Goal: Information Seeking & Learning: Check status

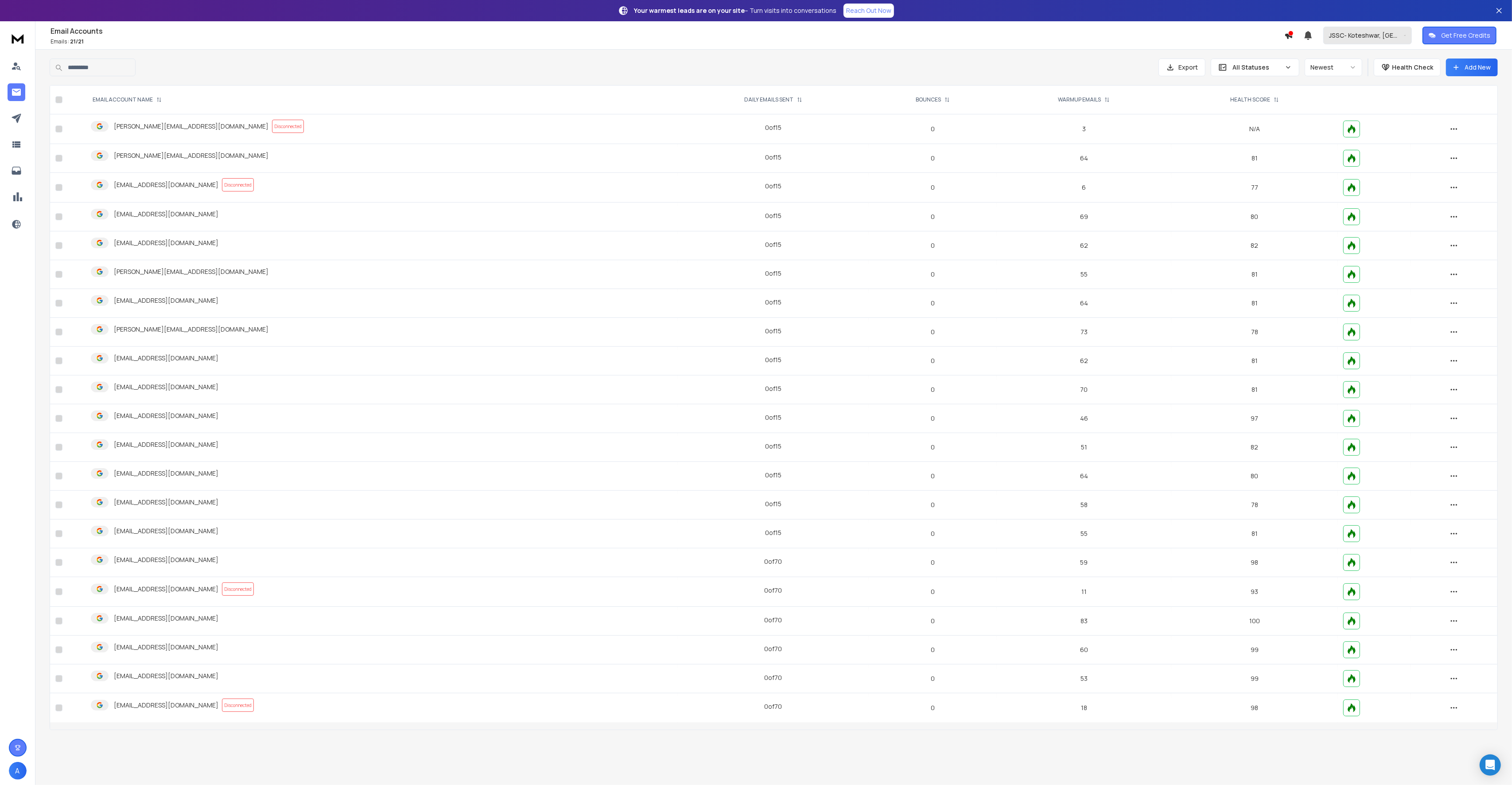
click at [1350, 33] on p "JSSC- Koteshwar, [GEOGRAPHIC_DATA], Harshavardhana, [PERSON_NAME][GEOGRAPHIC_DA…" at bounding box center [1366, 36] width 75 height 9
click at [1367, 153] on div "JSSC - Successful Clients" at bounding box center [1369, 157] width 74 height 9
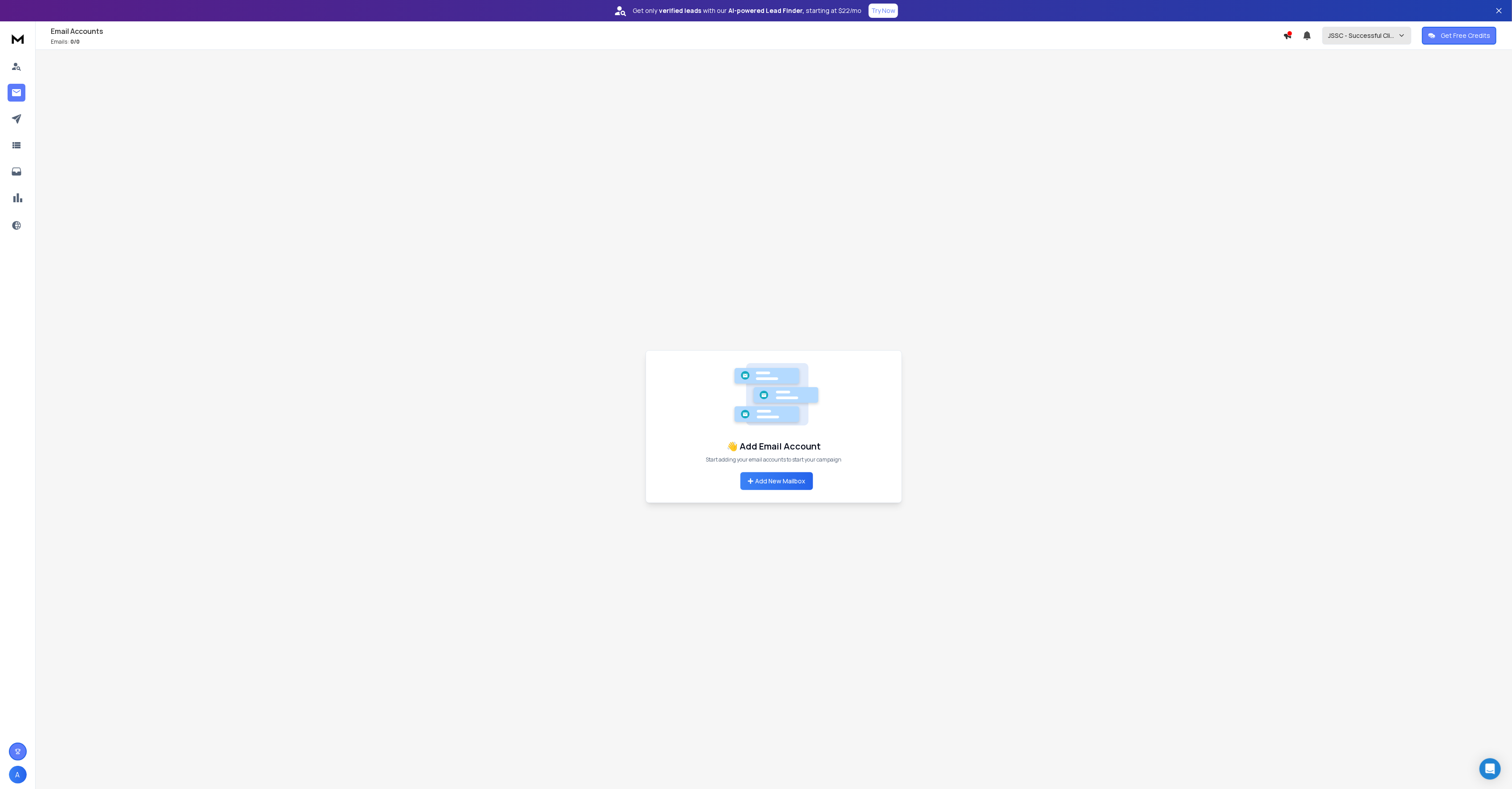
click at [1385, 33] on p "JSSC - Successful Clients" at bounding box center [1363, 36] width 70 height 9
click at [1386, 175] on div "JSSC- [PERSON_NAME], [PERSON_NAME], [PERSON_NAME], [PERSON_NAME], [PERSON_NAME]" at bounding box center [1377, 190] width 77 height 45
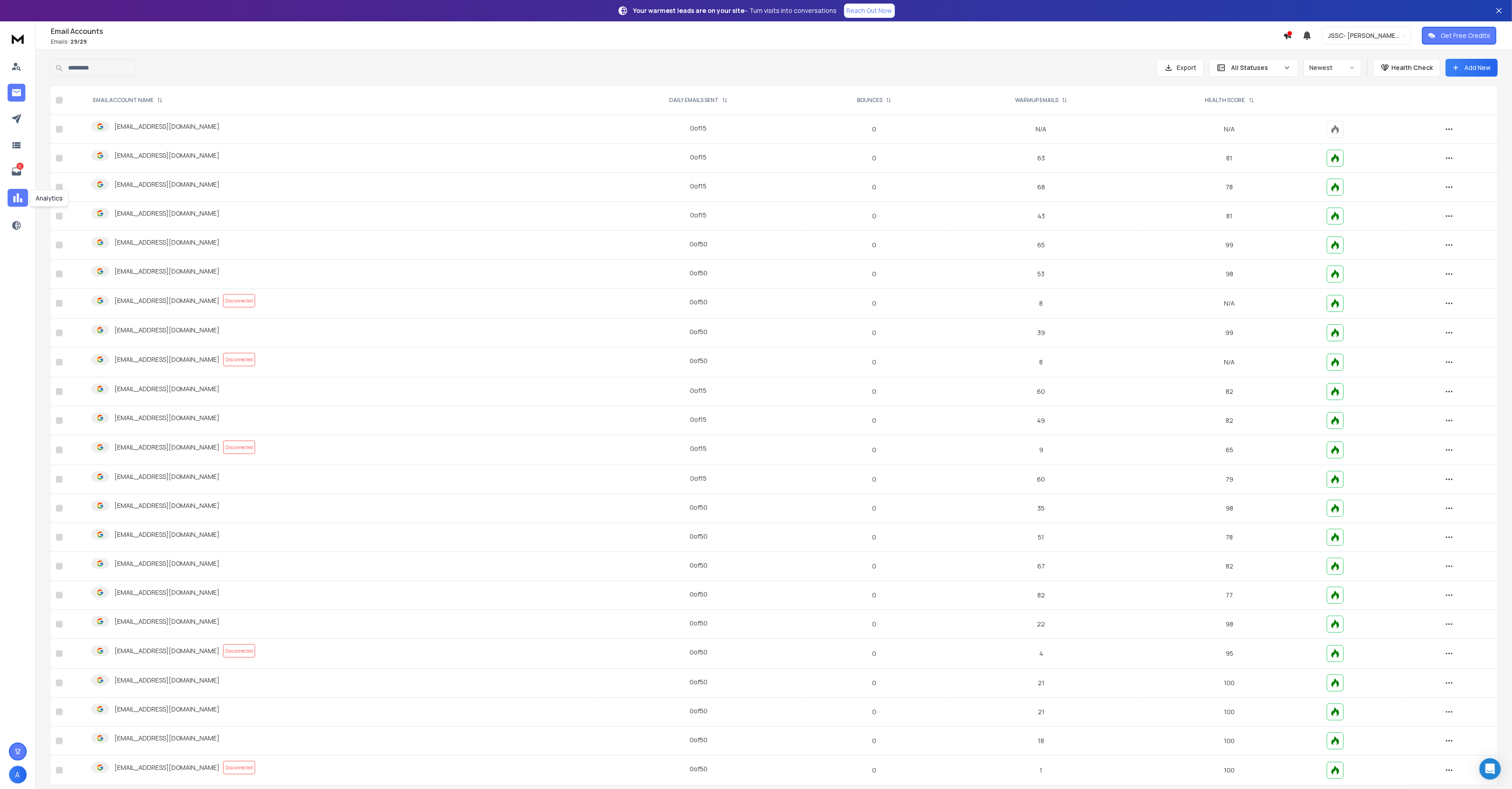
click at [20, 202] on icon at bounding box center [17, 197] width 14 height 14
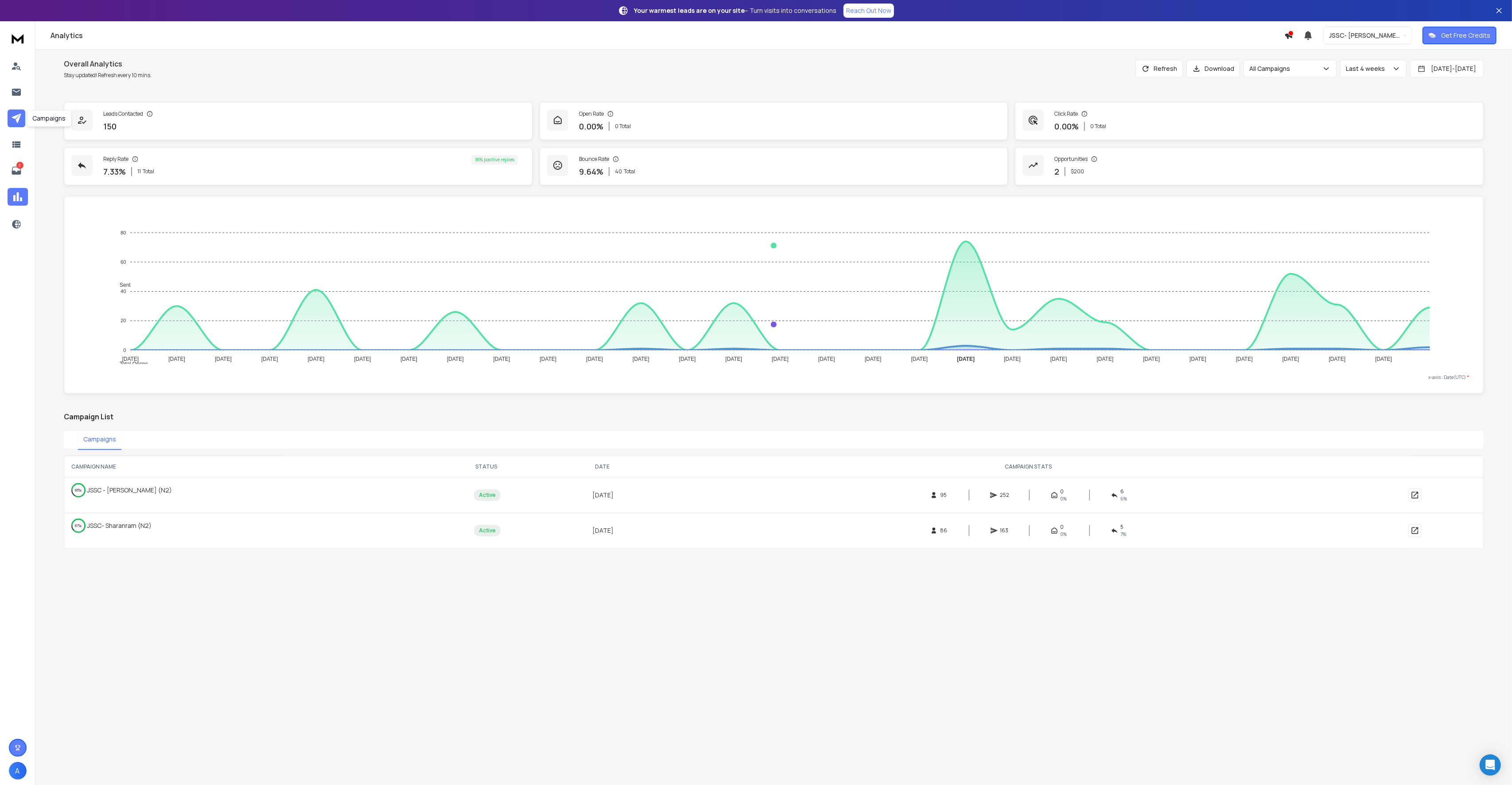
click at [12, 116] on icon at bounding box center [16, 119] width 11 height 11
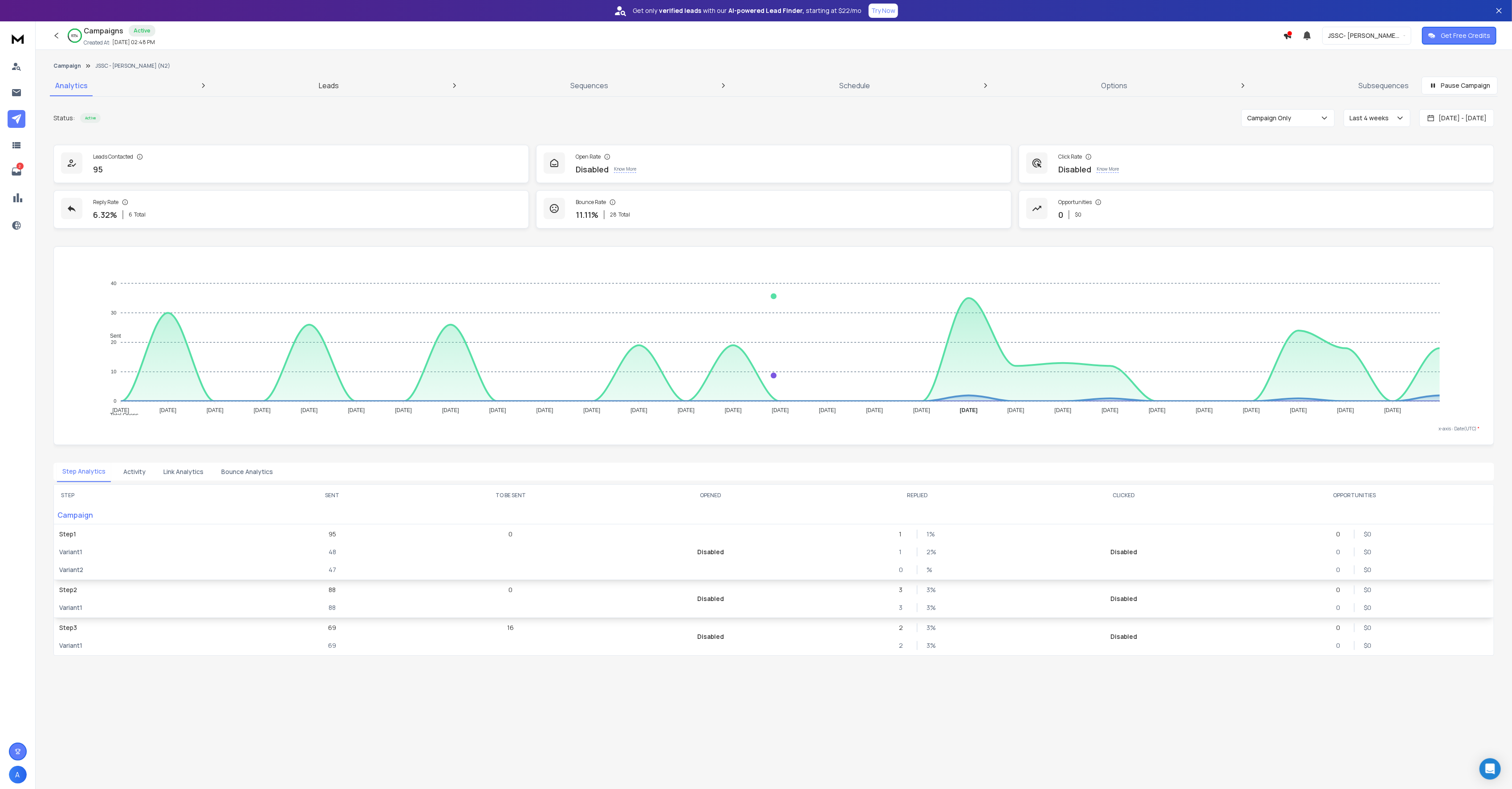
click at [330, 84] on p "Leads" at bounding box center [329, 85] width 20 height 11
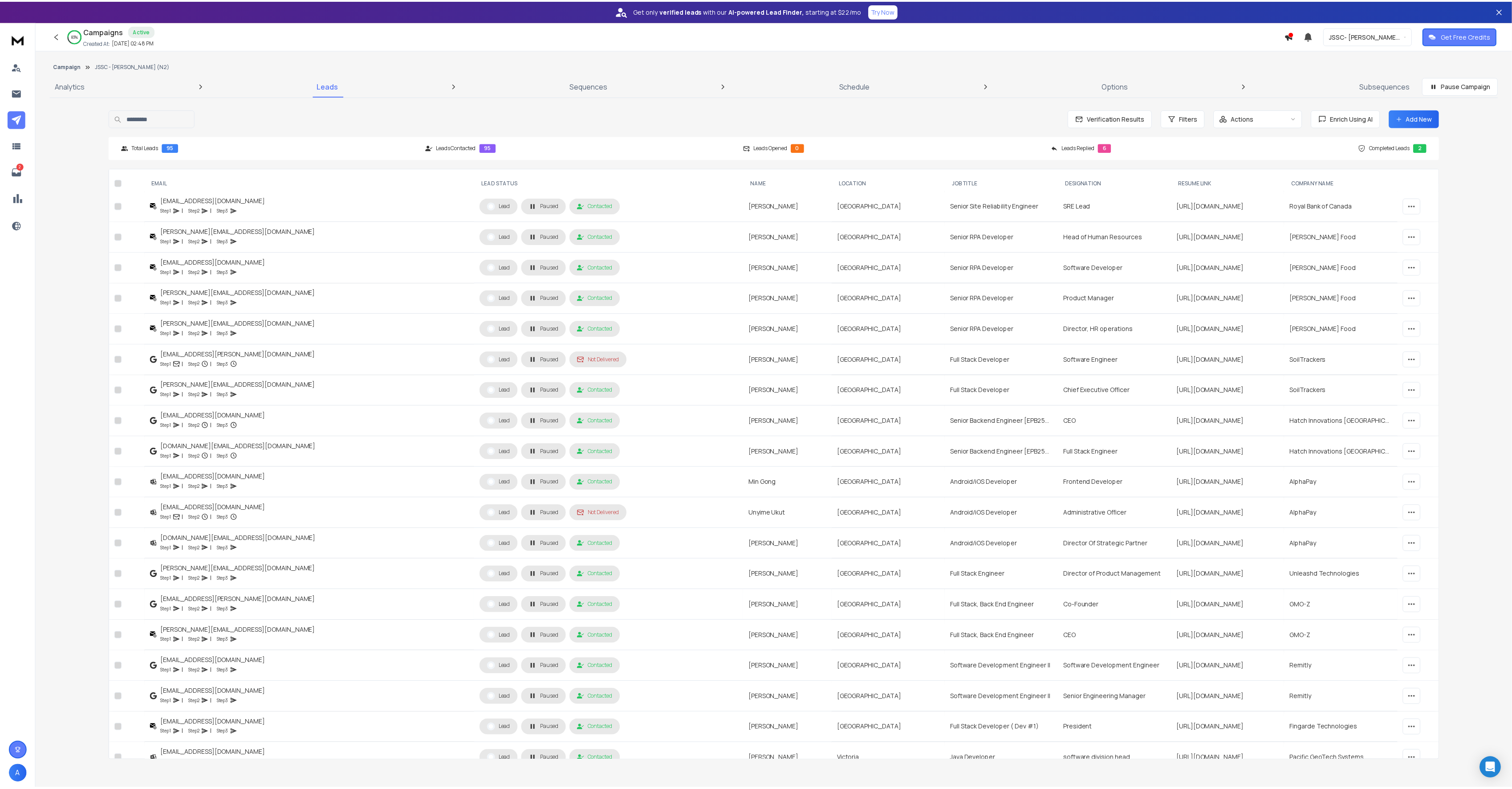
scroll to position [50, 0]
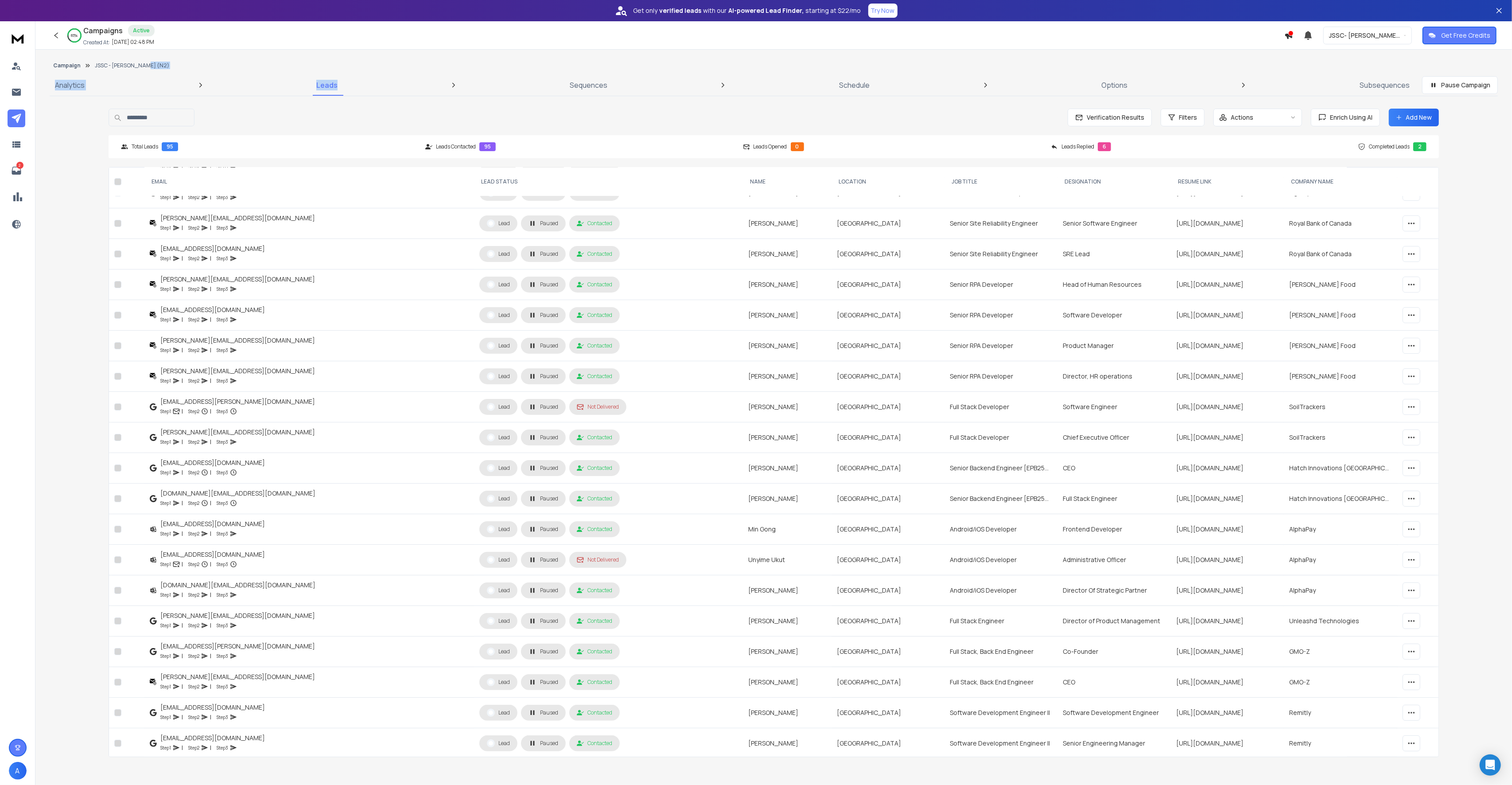
drag, startPoint x: 344, startPoint y: 72, endPoint x: 401, endPoint y: 76, distance: 57.1
click at [358, 72] on div "Campaign JSSC - Ankita (N2) Analytics Leads Sequences Schedule Options Subseque…" at bounding box center [773, 77] width 1448 height 37
click at [82, 82] on p "Analytics" at bounding box center [69, 85] width 30 height 11
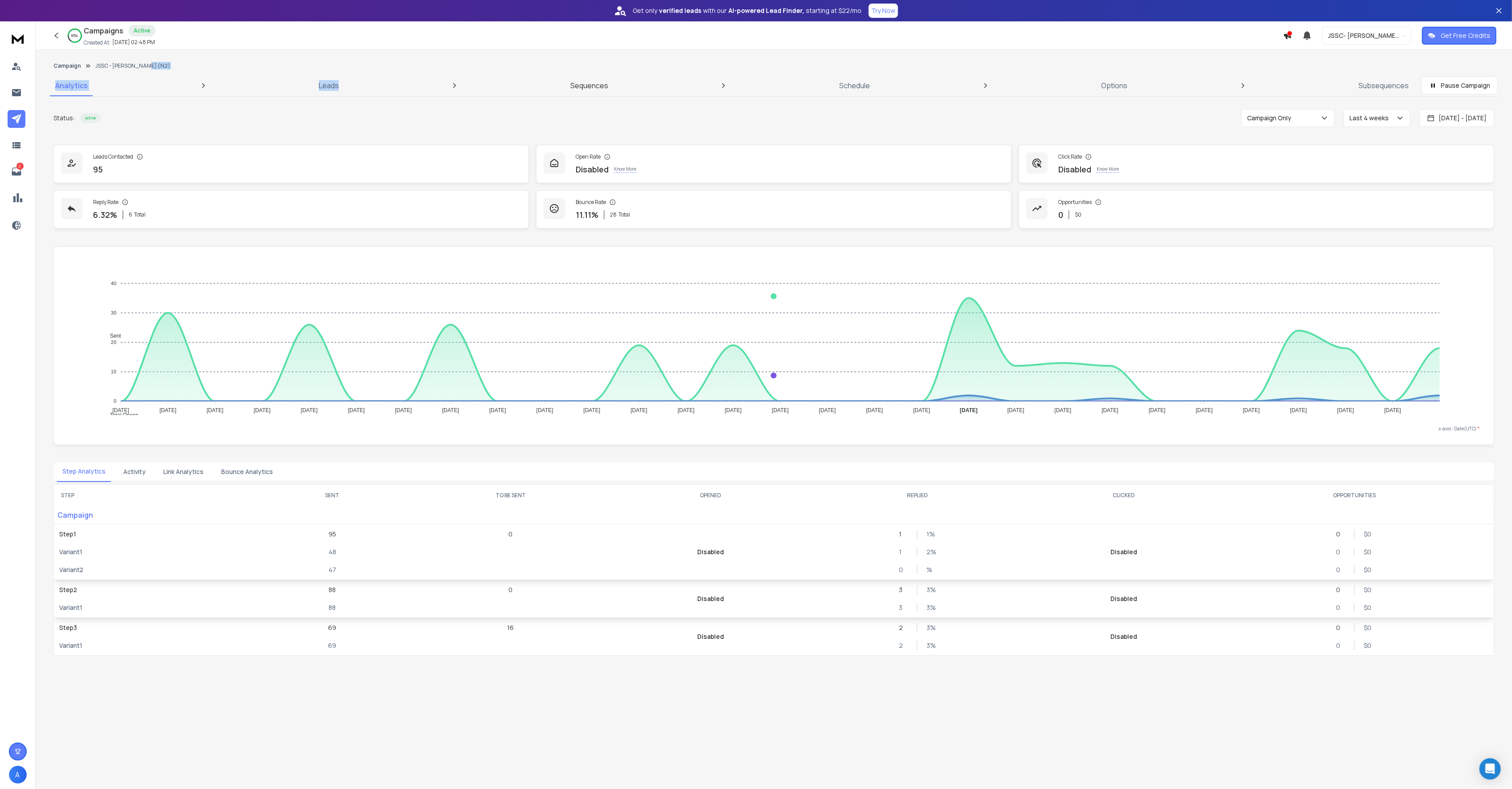
click at [599, 92] on link "Sequences" at bounding box center [589, 85] width 49 height 21
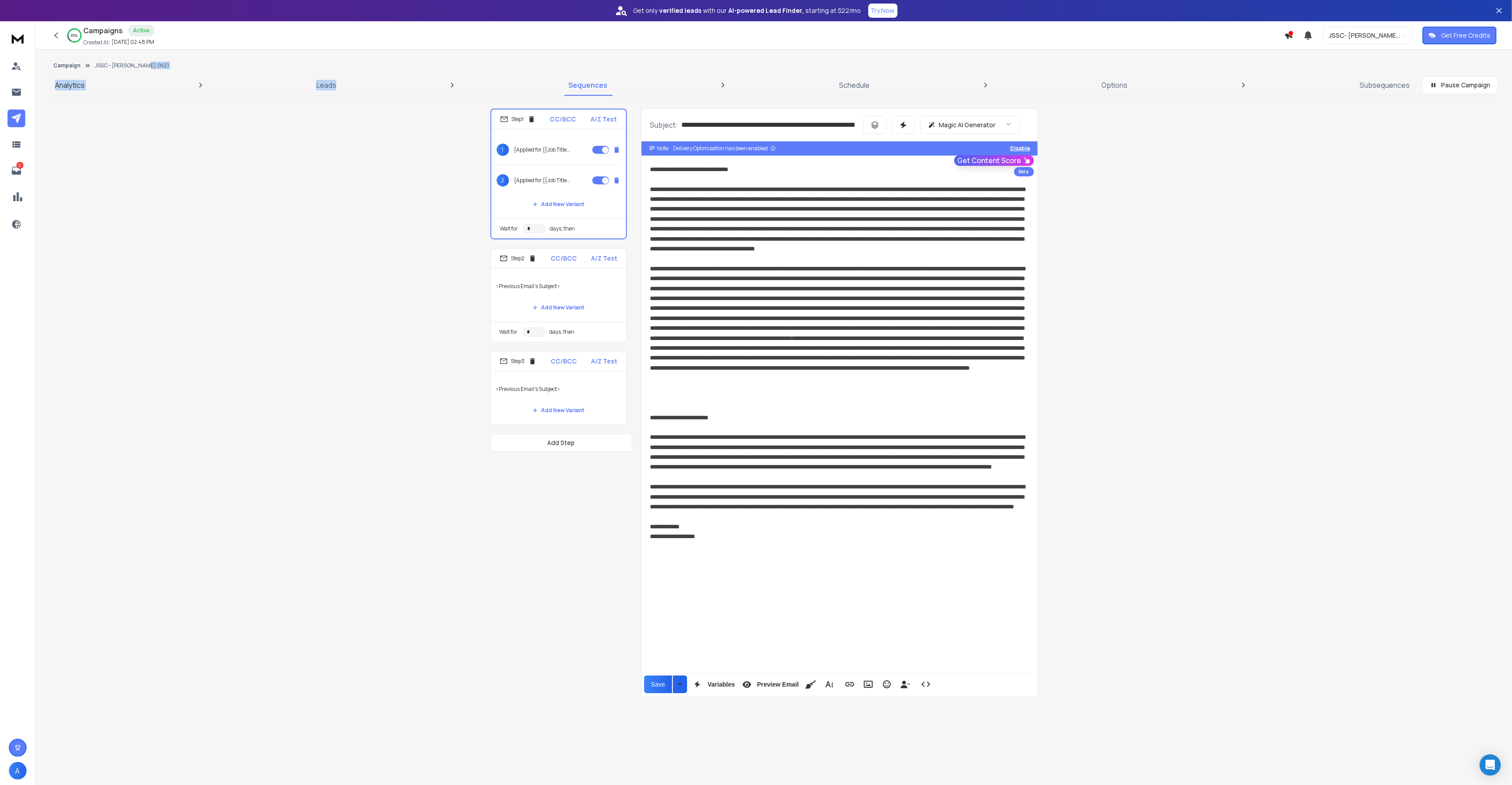
click at [63, 86] on p "Analytics" at bounding box center [69, 85] width 30 height 11
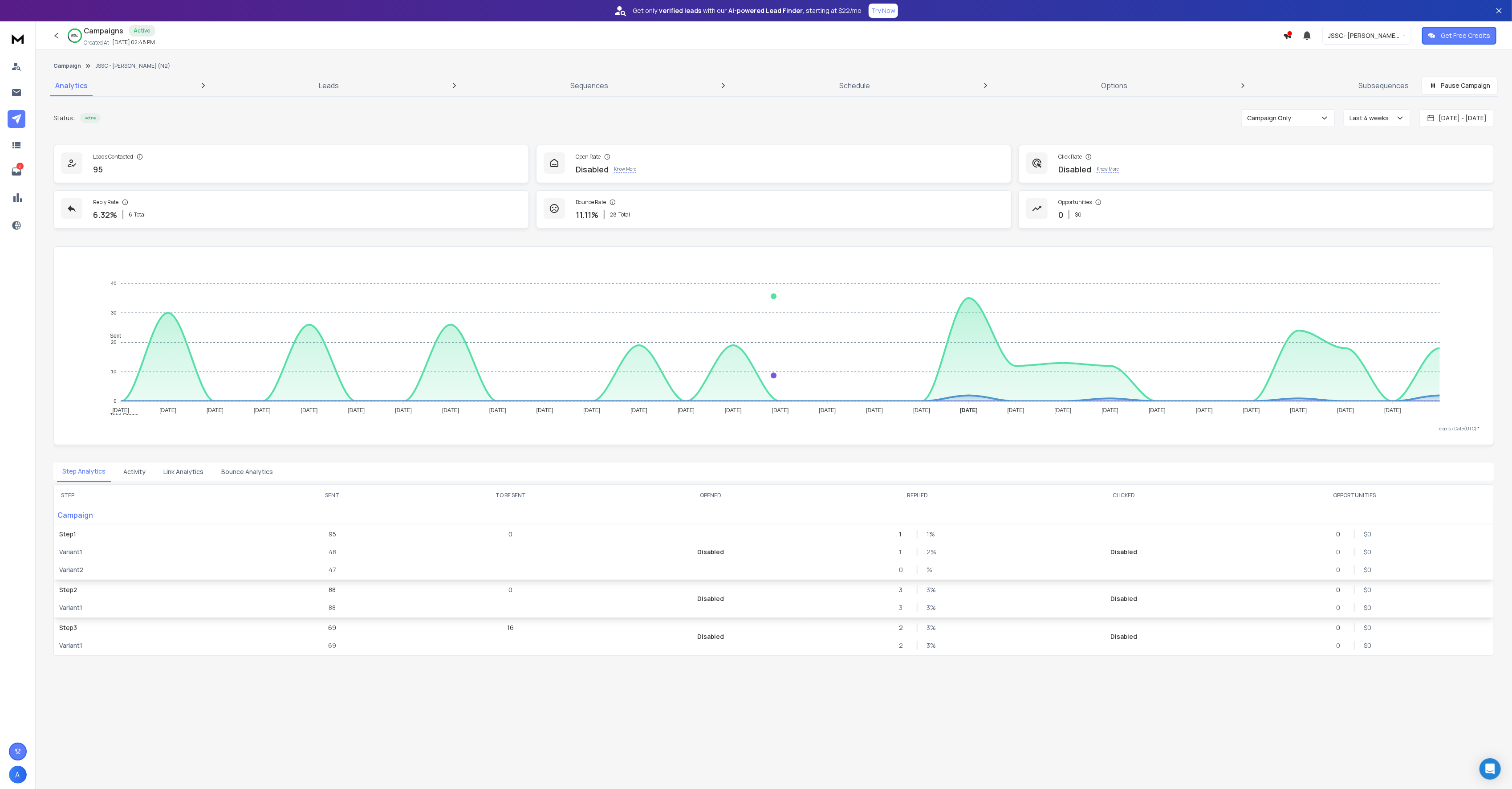
click at [658, 118] on div "Status: Active Pause Campaign Campaign Only Last 4 weeks 14 Aug 2025 - 11 Sep 2…" at bounding box center [773, 117] width 1440 height 17
